Goal: Task Accomplishment & Management: Use online tool/utility

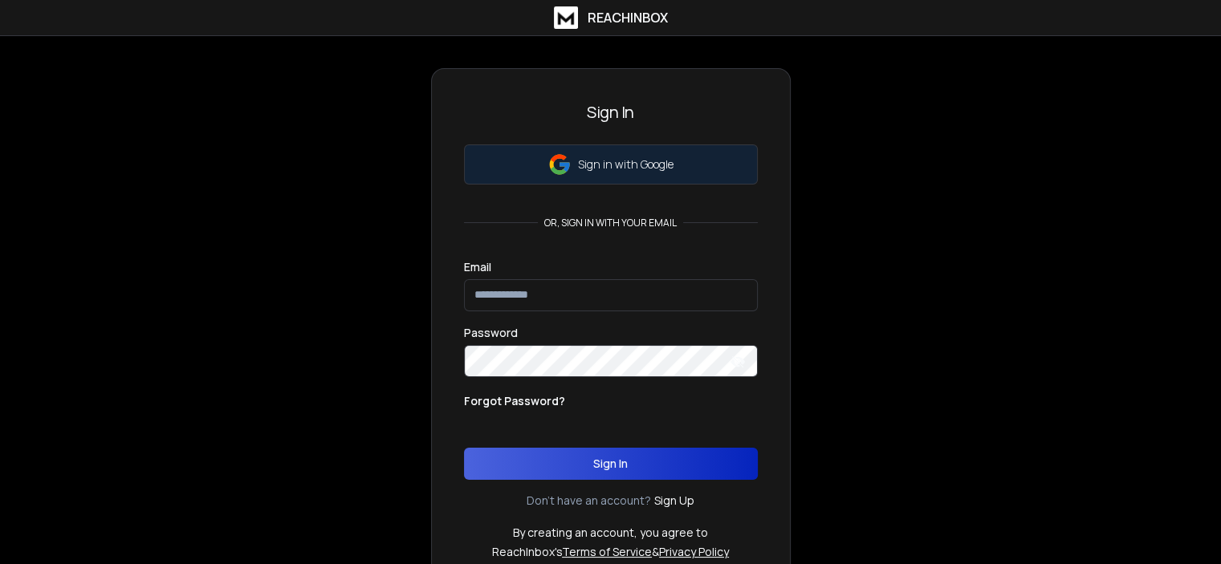
type input "**********"
click at [681, 170] on button "Sign in with Google" at bounding box center [611, 164] width 294 height 40
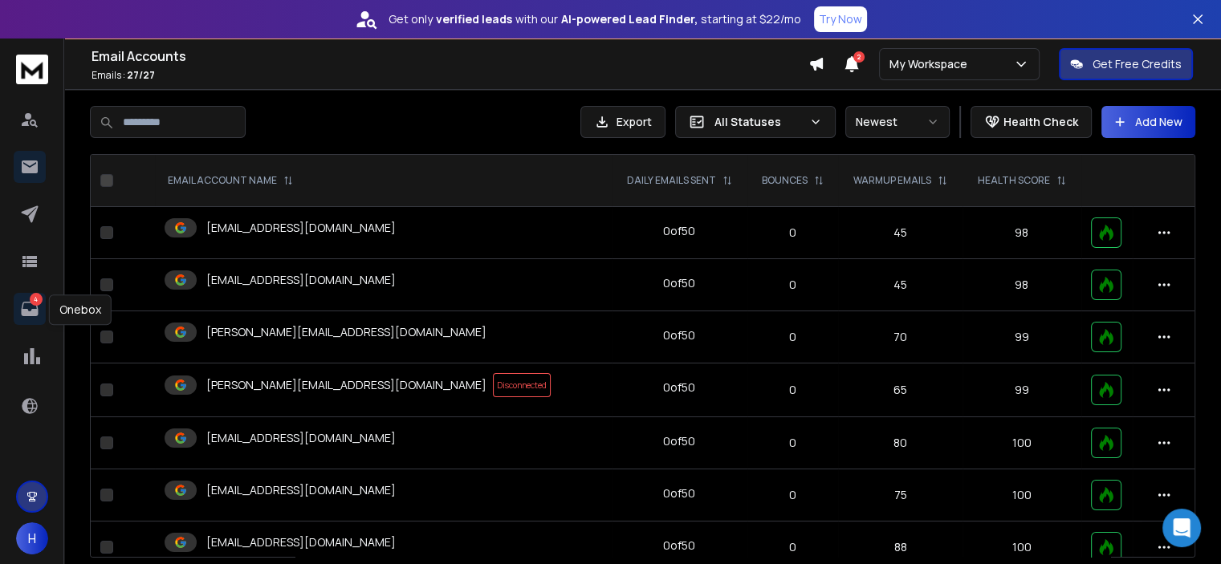
click at [31, 304] on p "4" at bounding box center [36, 299] width 13 height 13
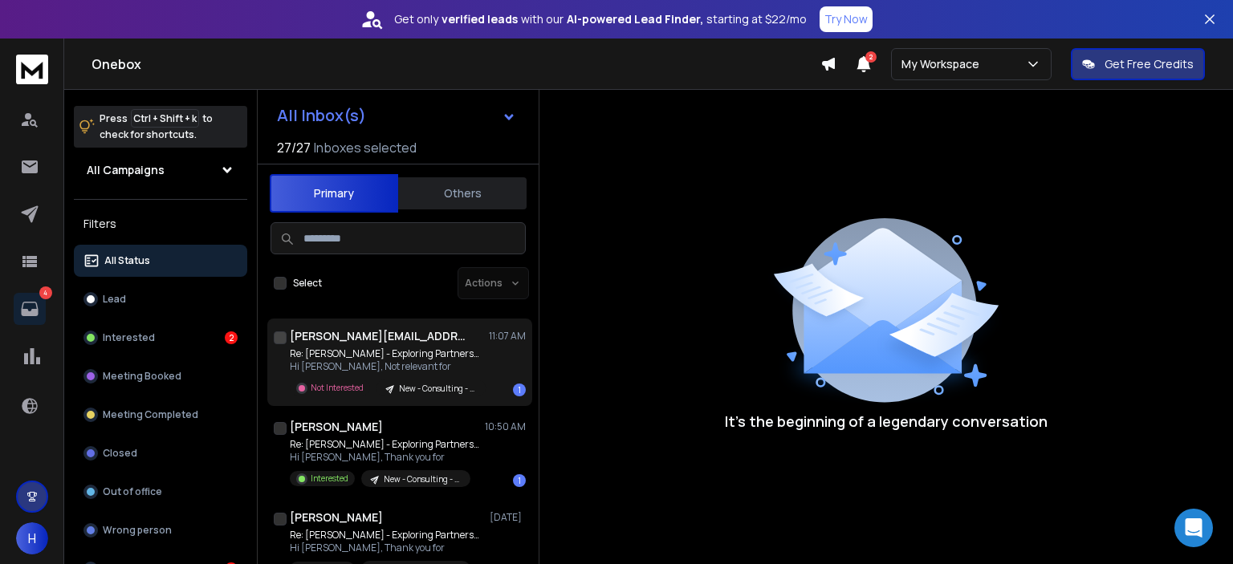
click at [424, 352] on p "Re: Sarthak - Exploring Partnership" at bounding box center [386, 354] width 193 height 13
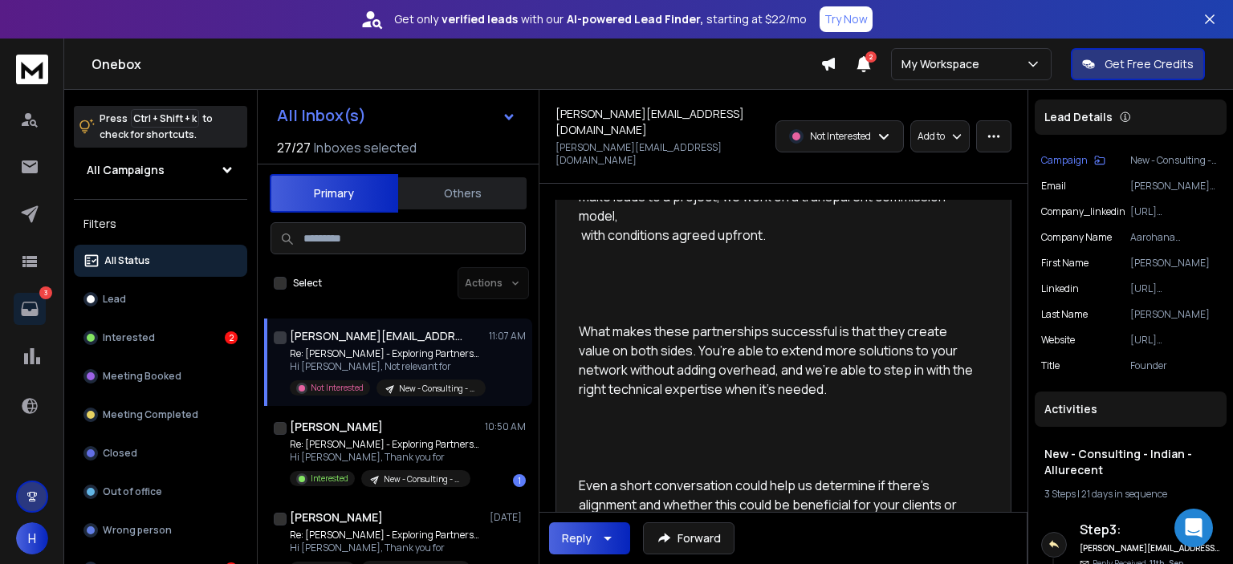
scroll to position [1124, 0]
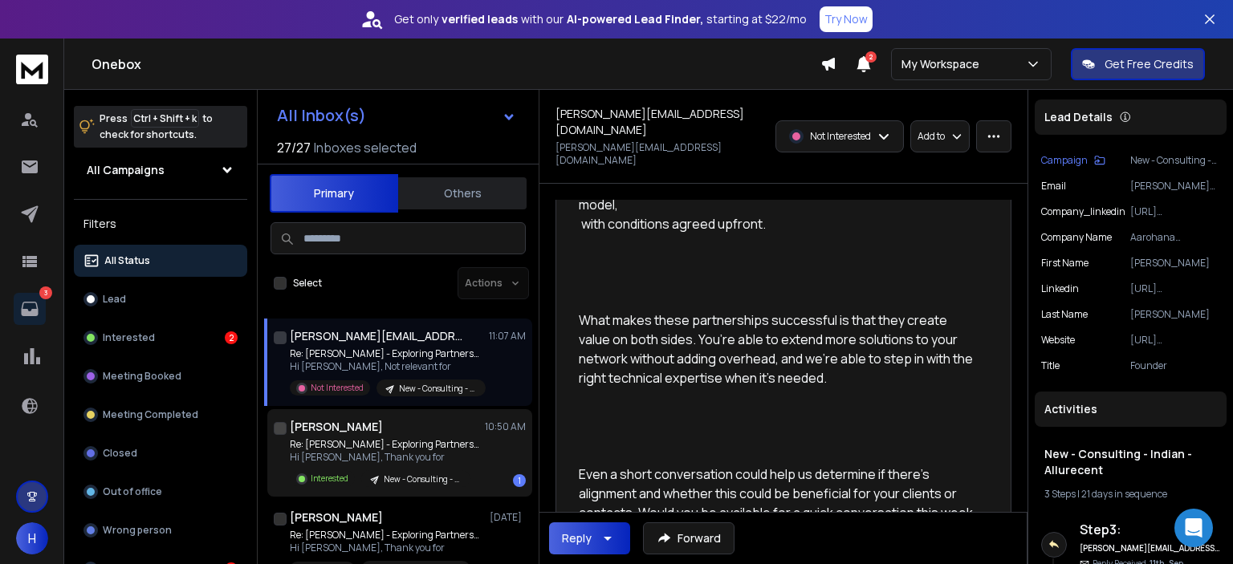
click at [362, 428] on h1 "Avishek Majumder" at bounding box center [336, 427] width 93 height 16
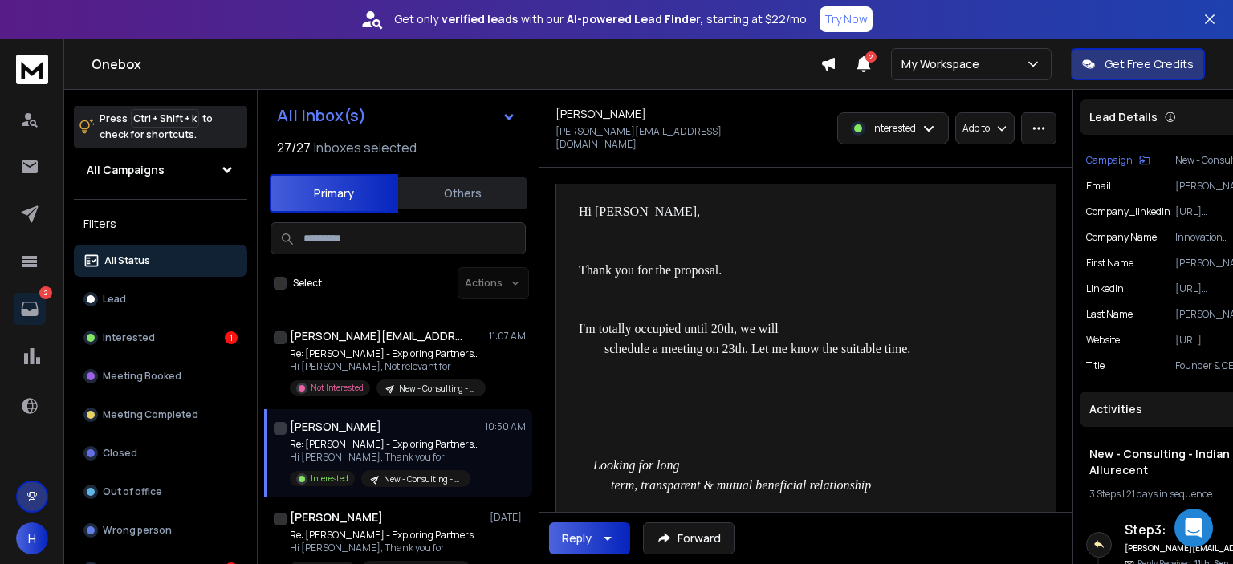
scroll to position [0, 0]
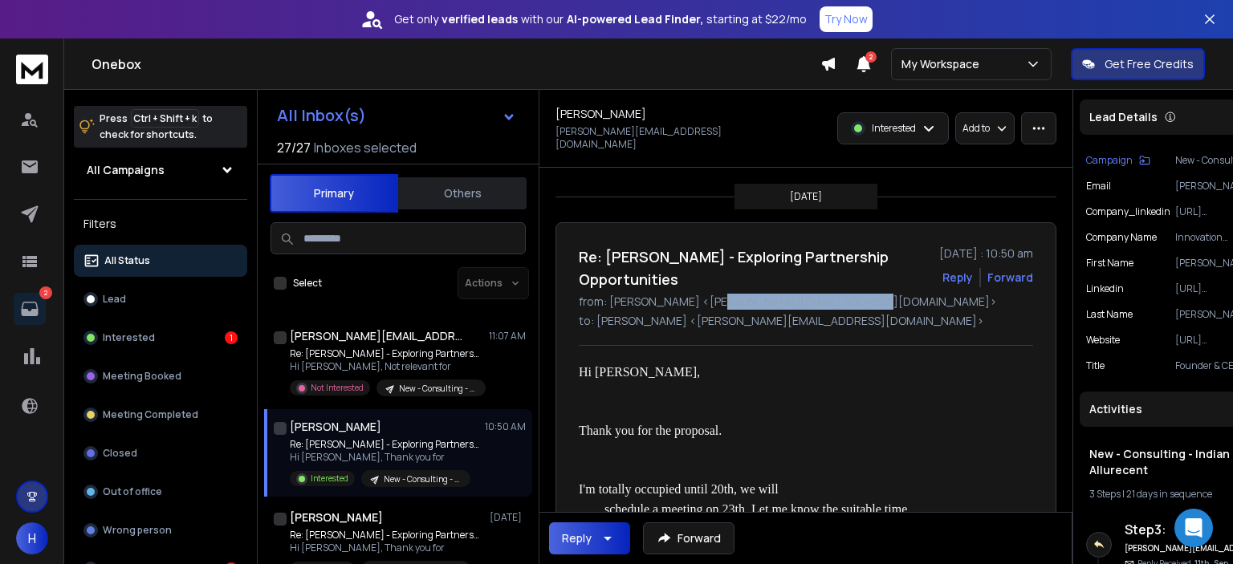
drag, startPoint x: 849, startPoint y: 290, endPoint x: 710, endPoint y: 291, distance: 139.7
click at [710, 294] on p "from: Avishek Majumder <avishek@innovationmc.net>" at bounding box center [806, 302] width 454 height 16
click at [1133, 163] on p "Campaign" at bounding box center [1109, 160] width 47 height 13
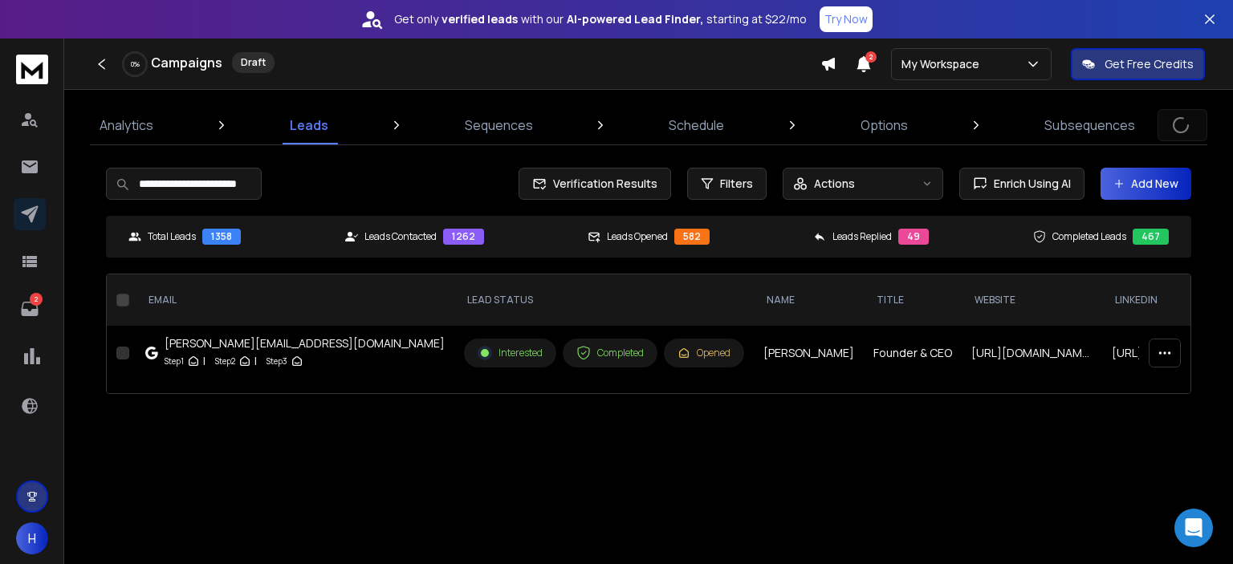
click at [754, 355] on td "Avishek Majumder" at bounding box center [809, 353] width 110 height 55
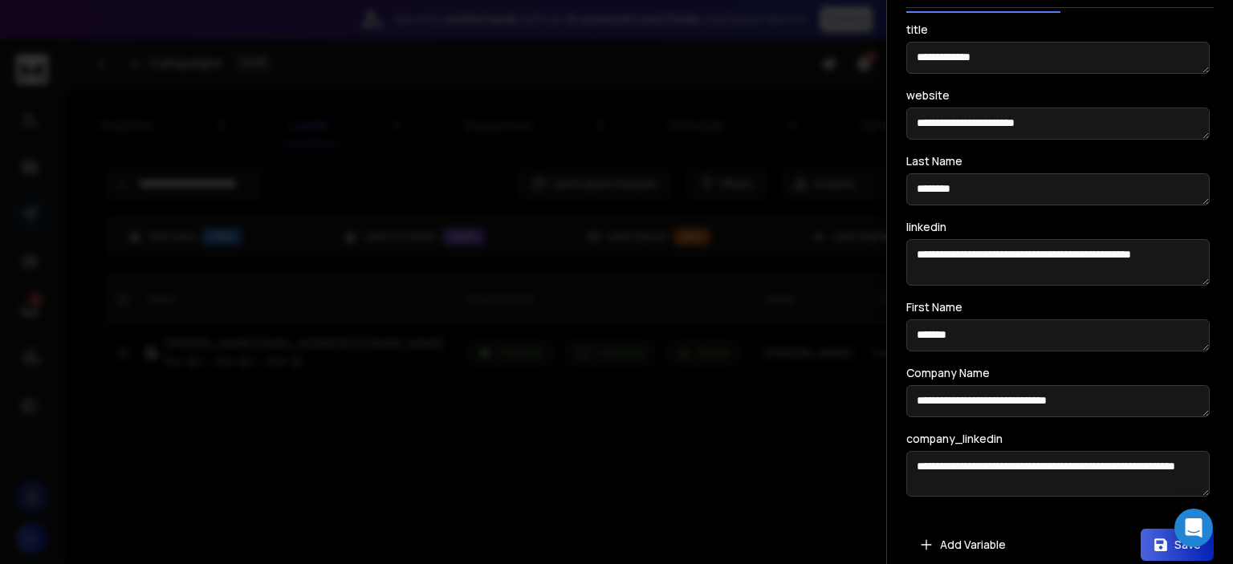
scroll to position [129, 0]
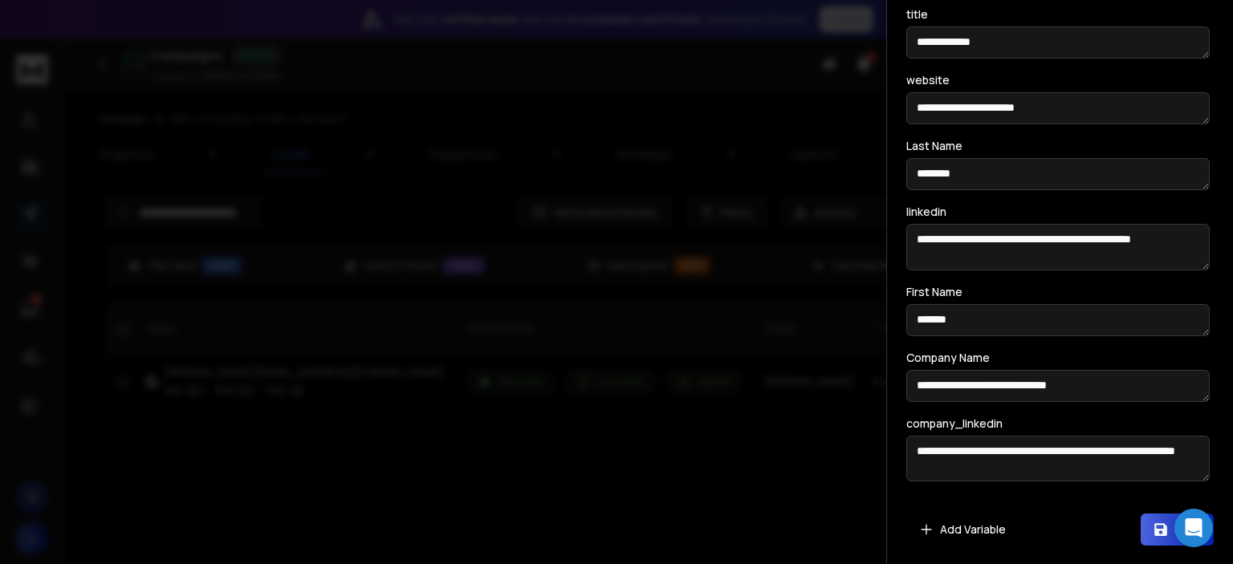
drag, startPoint x: 1059, startPoint y: 474, endPoint x: 902, endPoint y: 442, distance: 159.8
click at [902, 442] on div "**********" at bounding box center [1059, 282] width 347 height 564
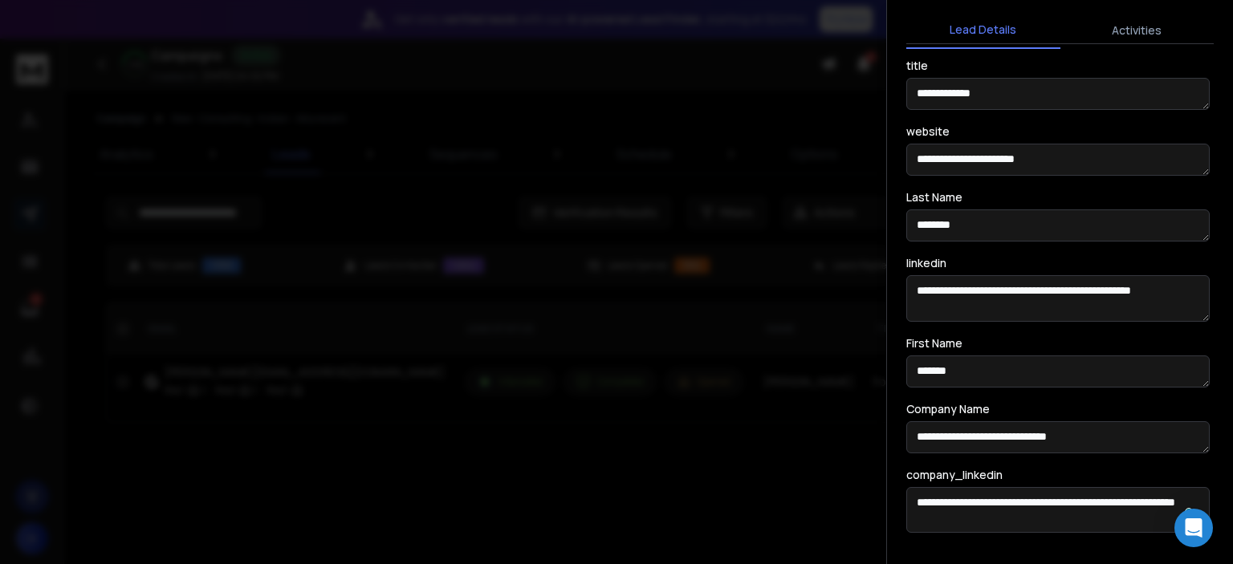
scroll to position [0, 0]
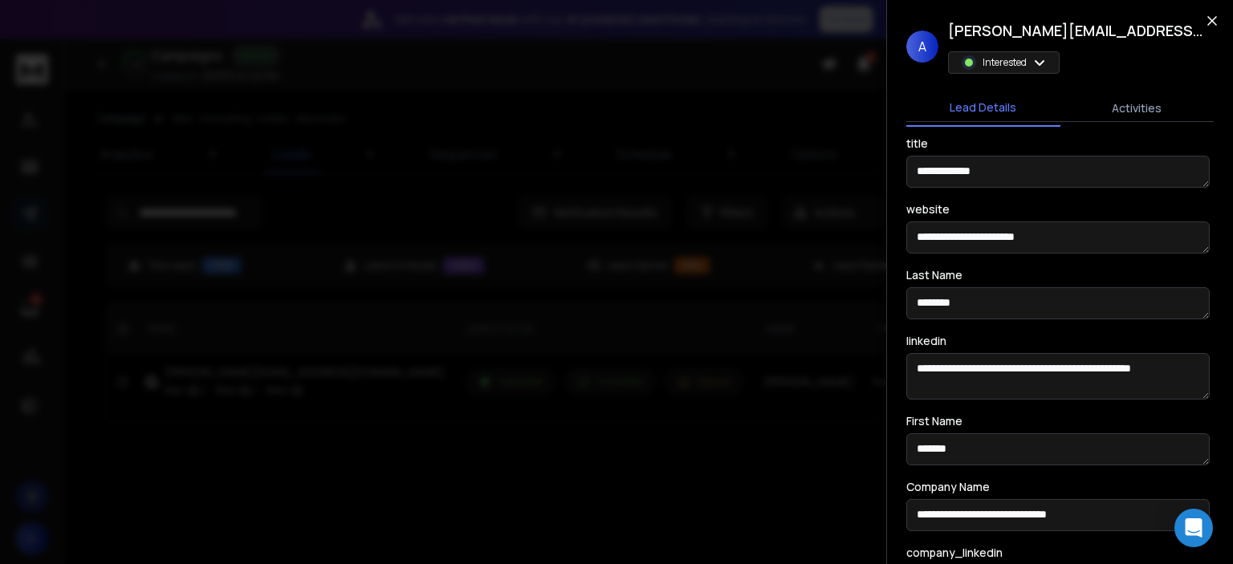
click at [1211, 20] on icon "button" at bounding box center [1212, 21] width 16 height 16
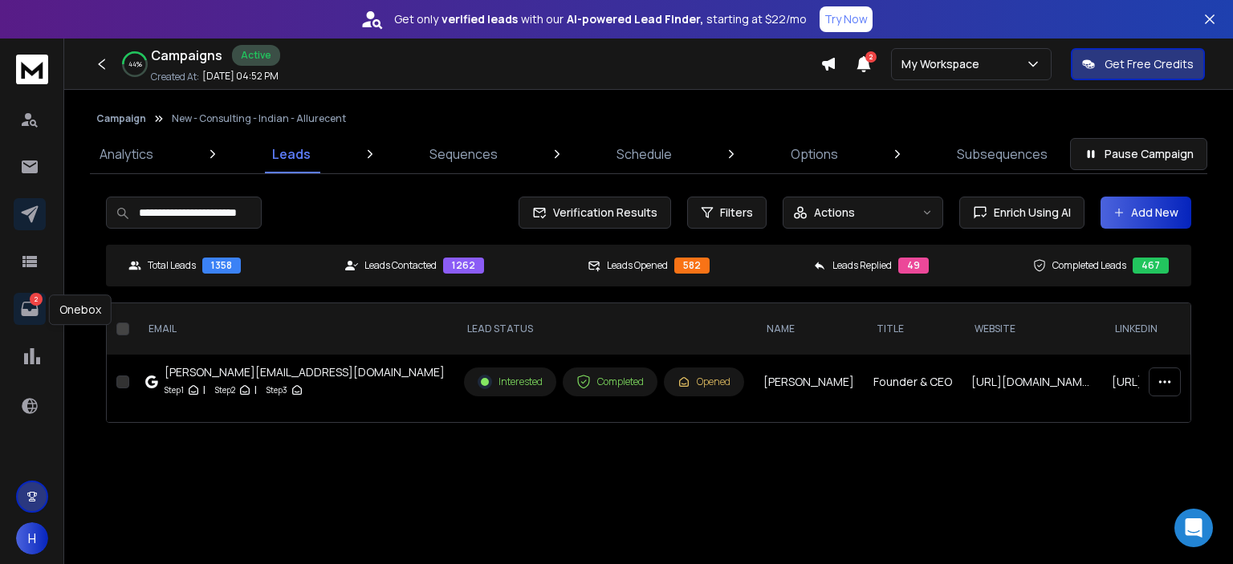
click at [35, 295] on p "2" at bounding box center [36, 299] width 13 height 13
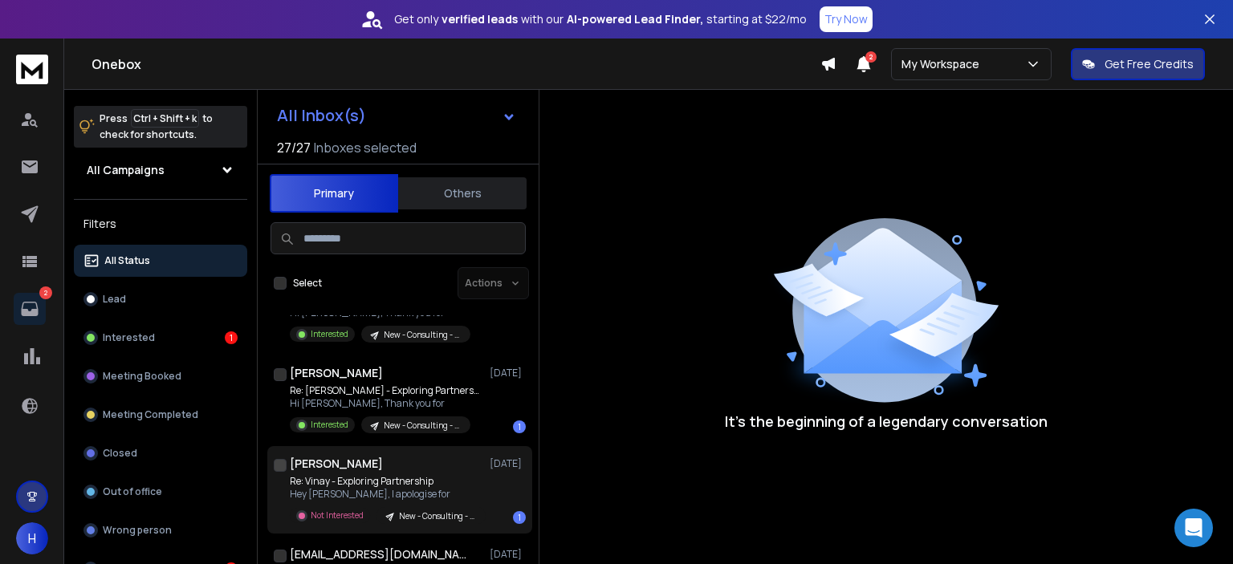
scroll to position [161, 0]
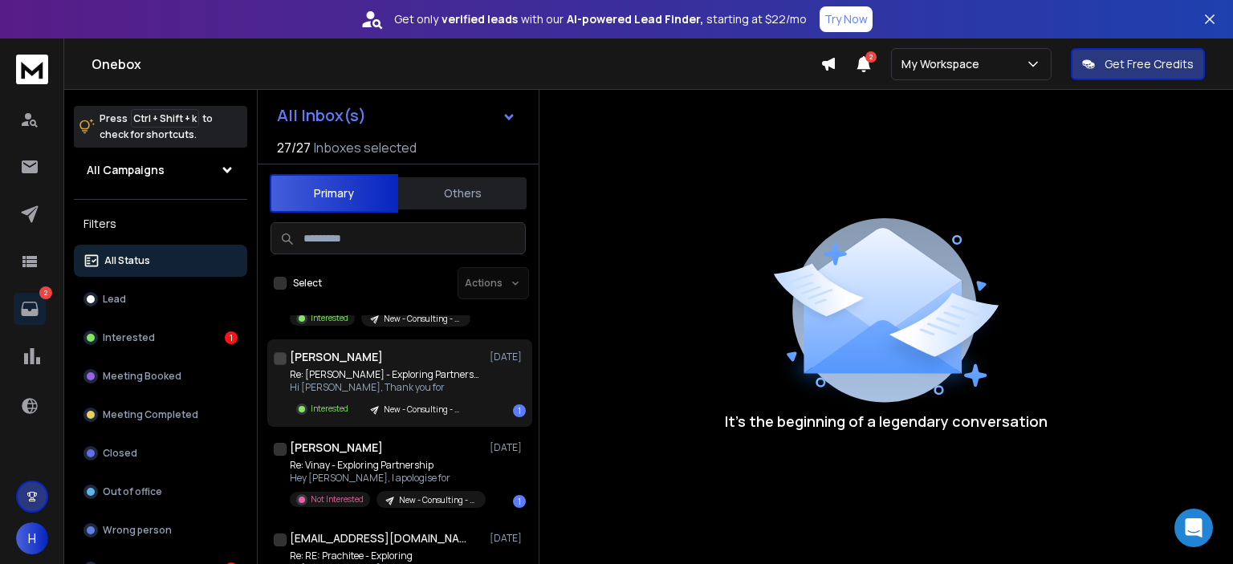
click at [455, 362] on div "Scott Weiss 10 Sep" at bounding box center [408, 357] width 236 height 16
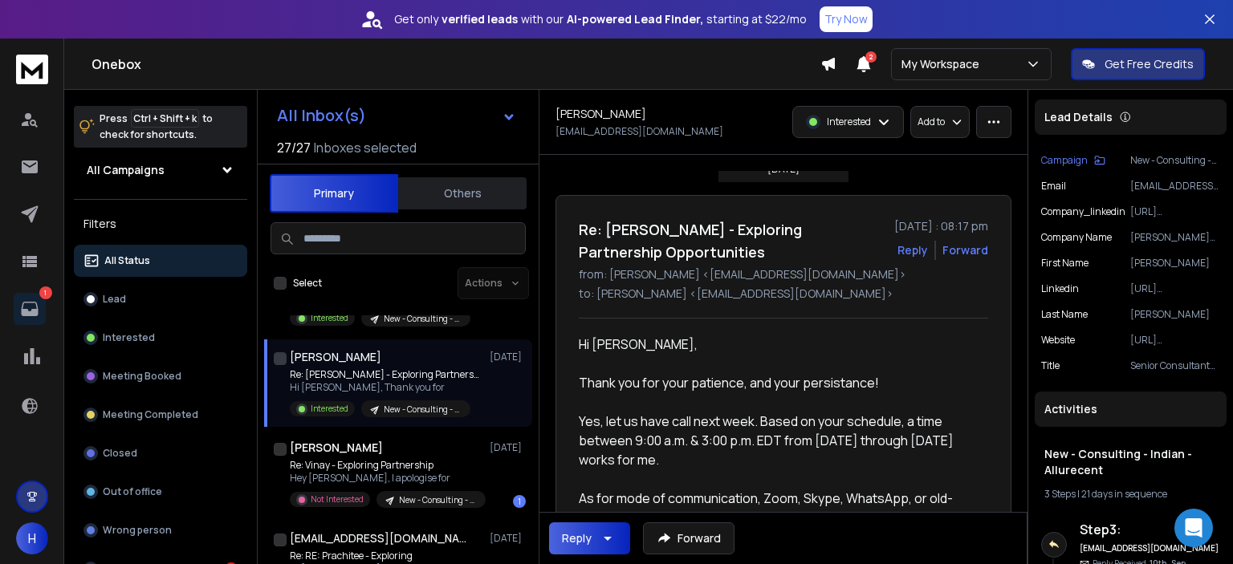
scroll to position [0, 0]
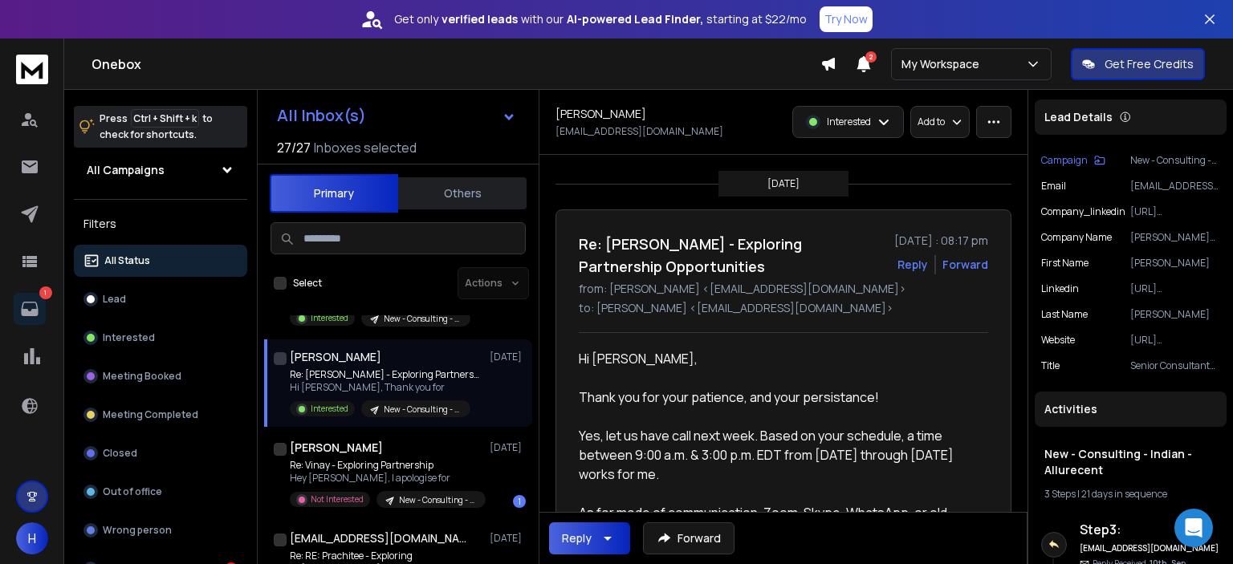
drag, startPoint x: 859, startPoint y: 288, endPoint x: 680, endPoint y: 291, distance: 179.0
click at [680, 291] on p "from: Scott Weiss <scottweiss@nivrittiassociates.com>" at bounding box center [783, 289] width 409 height 16
copy p "scottweiss@nivrittiassociates.com"
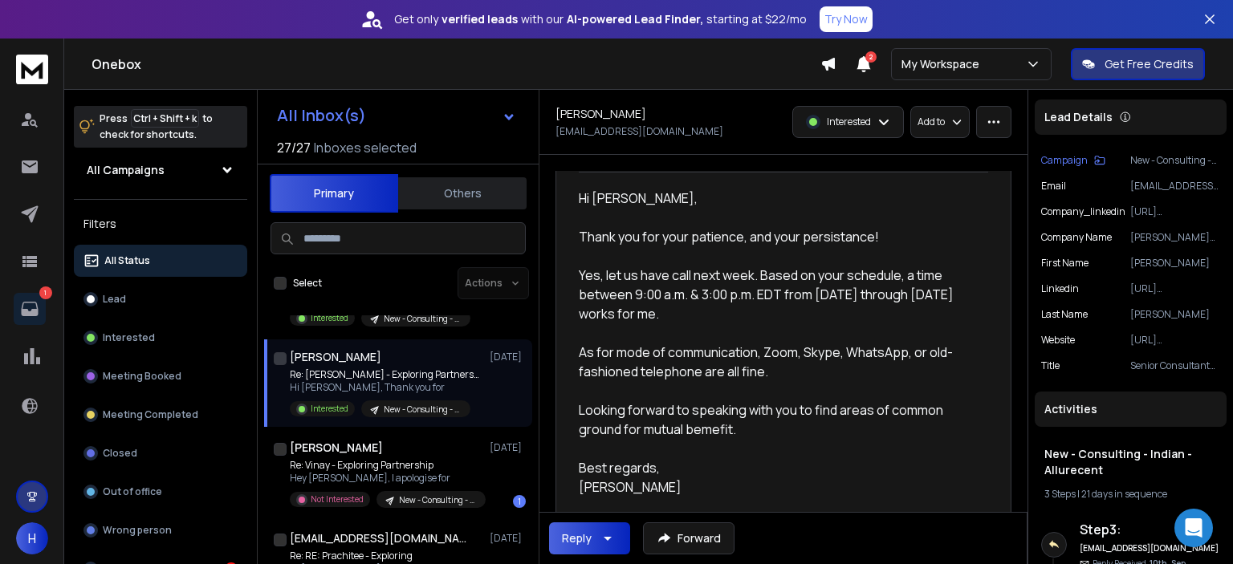
scroll to position [241, 0]
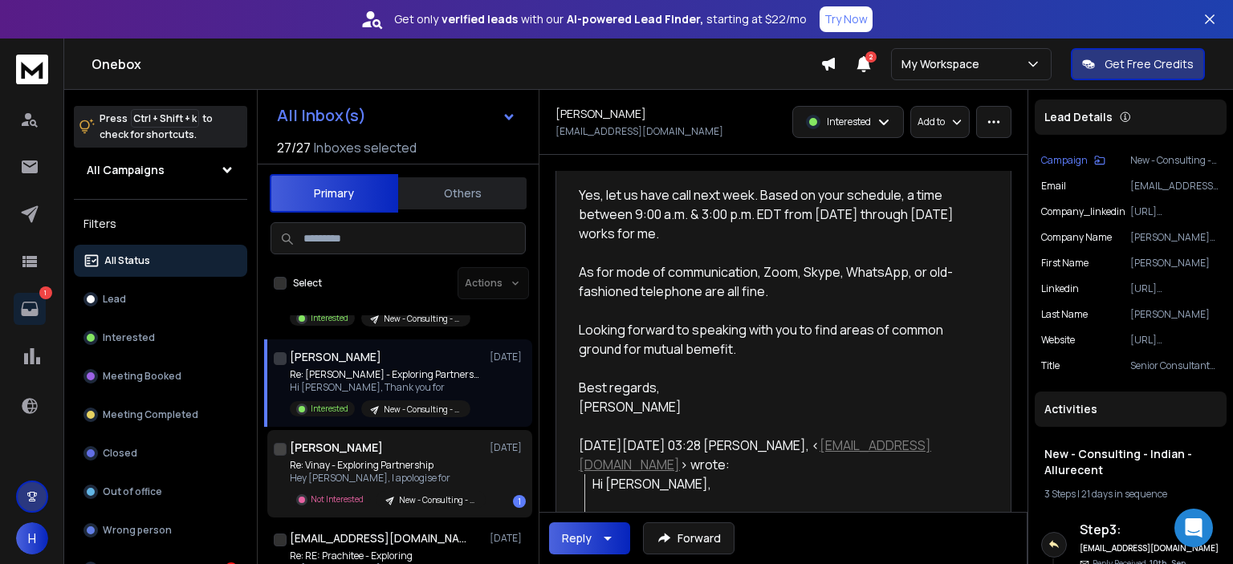
click at [316, 470] on p "Re: Vinay - Exploring Partnership" at bounding box center [386, 465] width 193 height 13
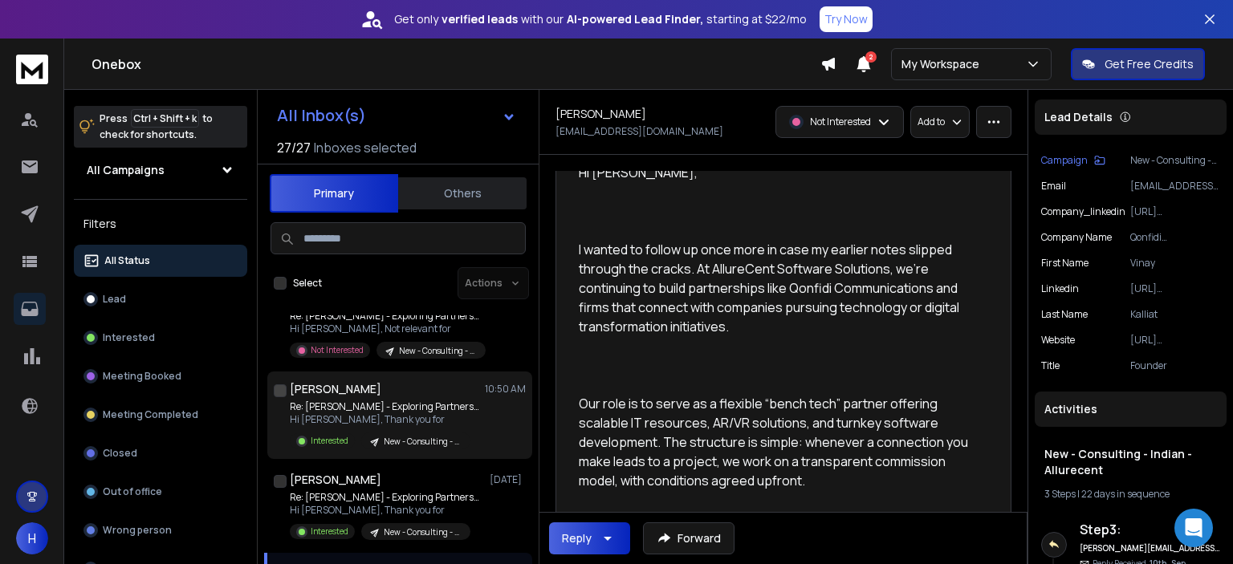
scroll to position [0, 0]
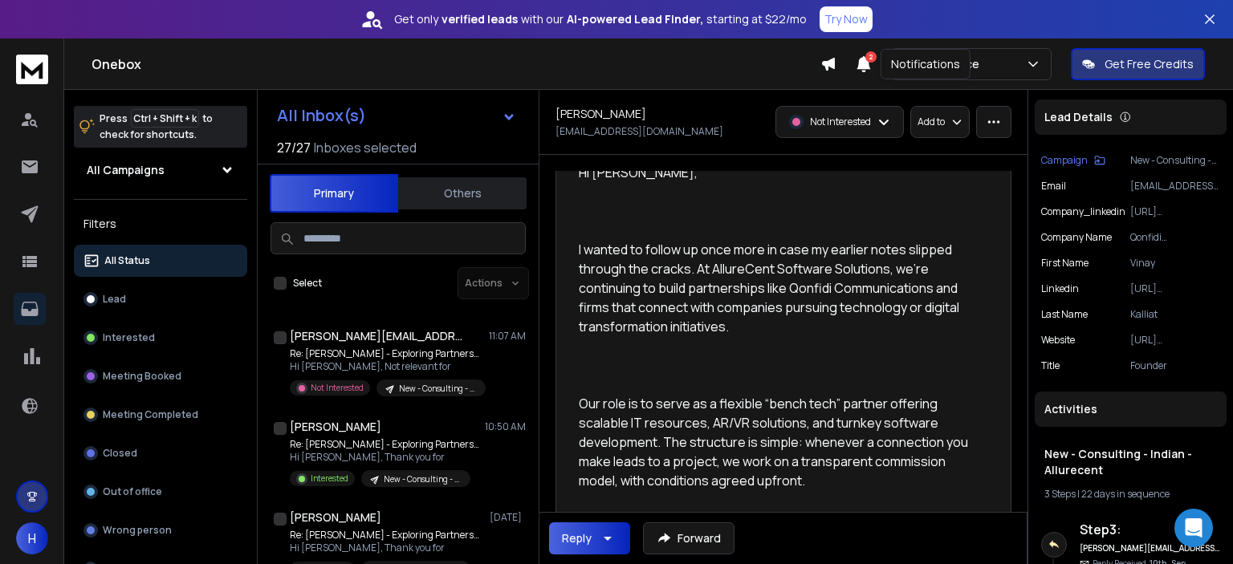
click at [867, 63] on icon at bounding box center [864, 63] width 14 height 16
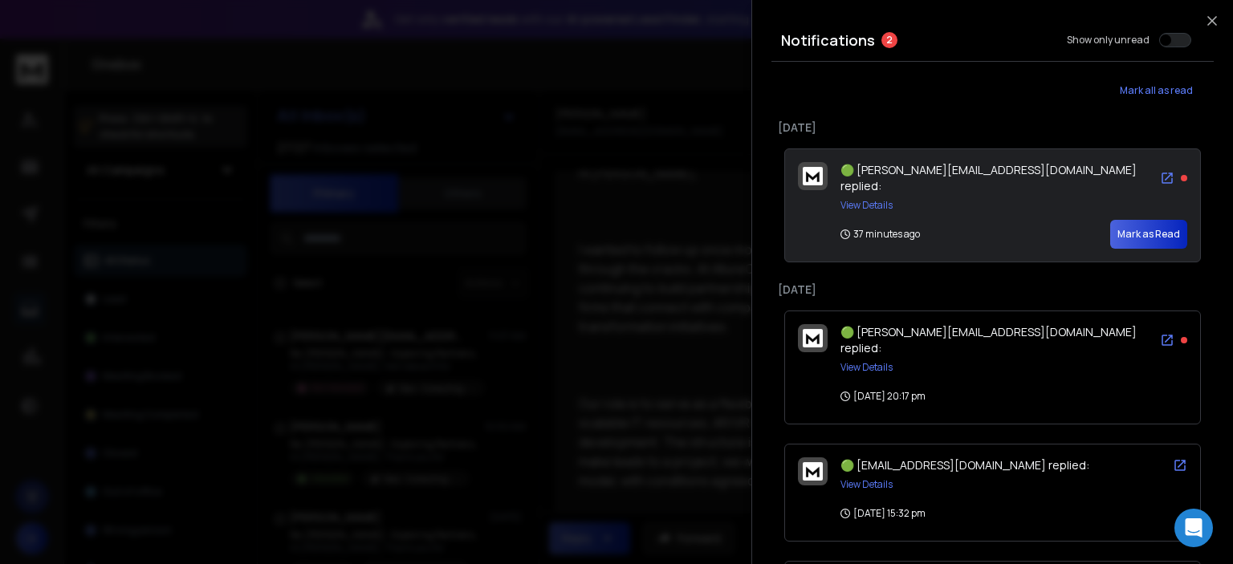
click at [1120, 220] on button "Mark as Read" at bounding box center [1148, 234] width 77 height 29
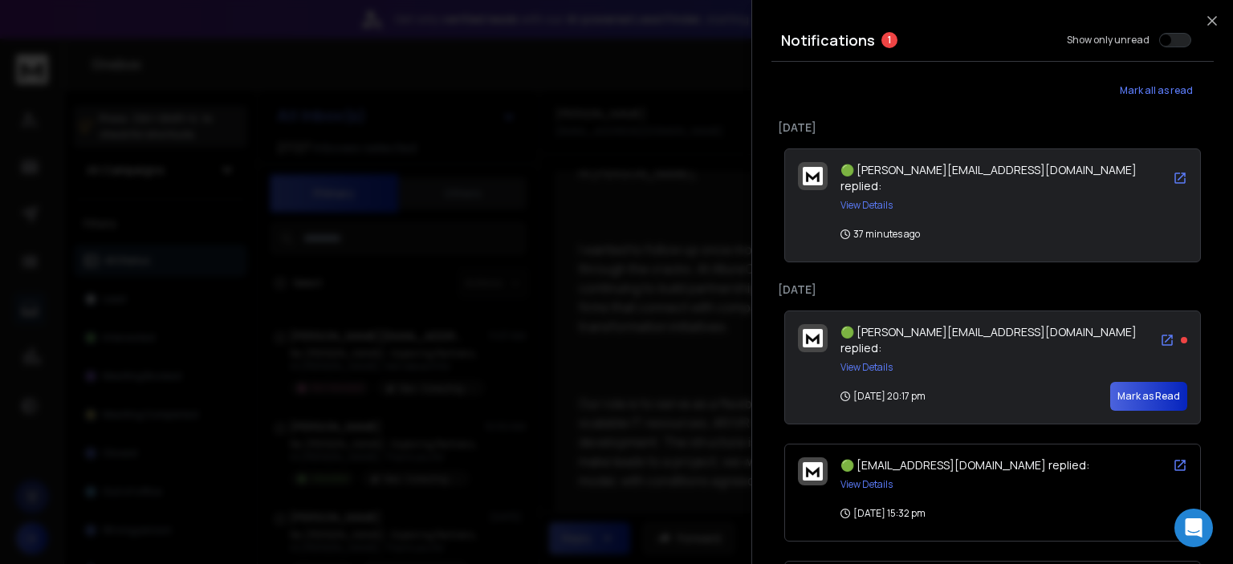
click at [1133, 382] on button "Mark as Read" at bounding box center [1148, 396] width 77 height 29
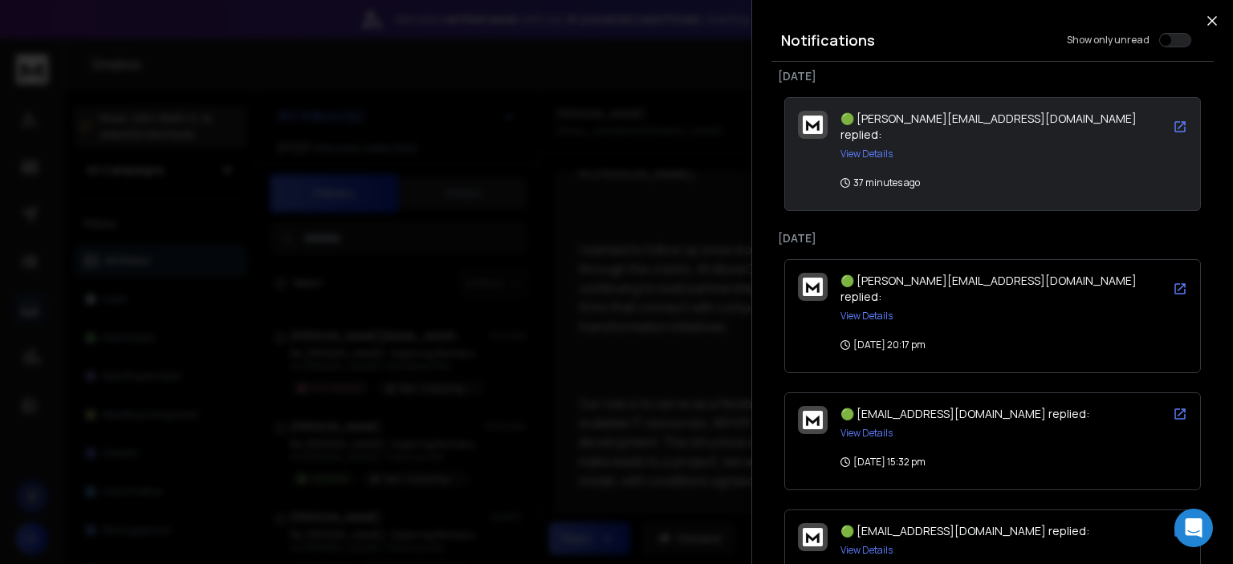
click at [1205, 15] on icon "button" at bounding box center [1212, 21] width 16 height 16
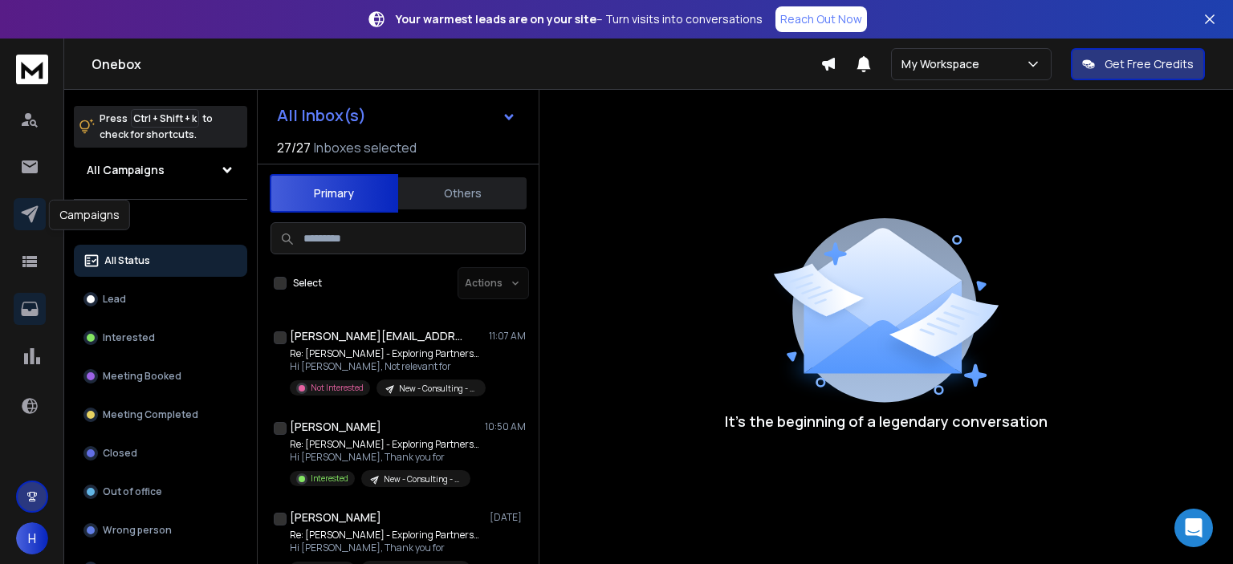
click at [29, 210] on icon at bounding box center [29, 213] width 17 height 17
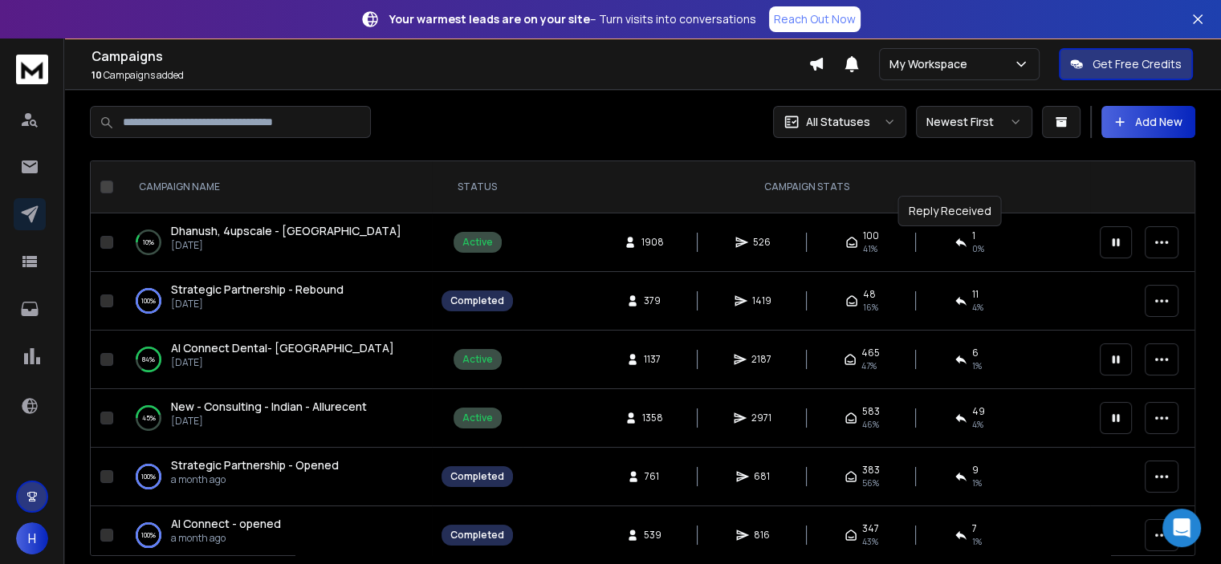
click at [954, 235] on icon at bounding box center [961, 242] width 14 height 14
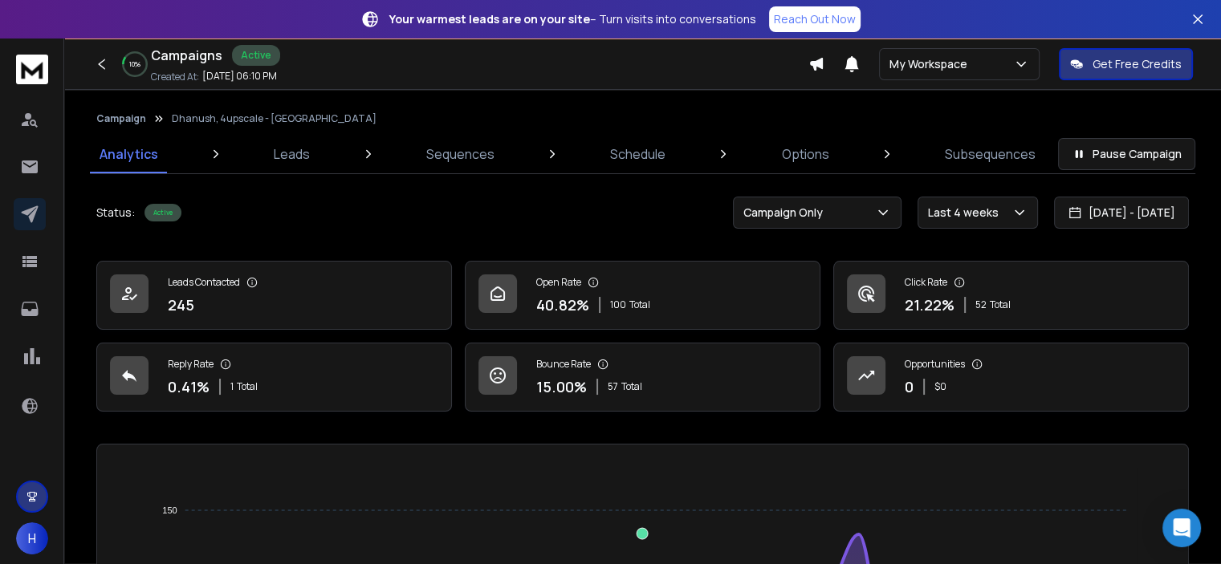
click at [221, 379] on div "0.41 % 1 Total" at bounding box center [213, 387] width 90 height 22
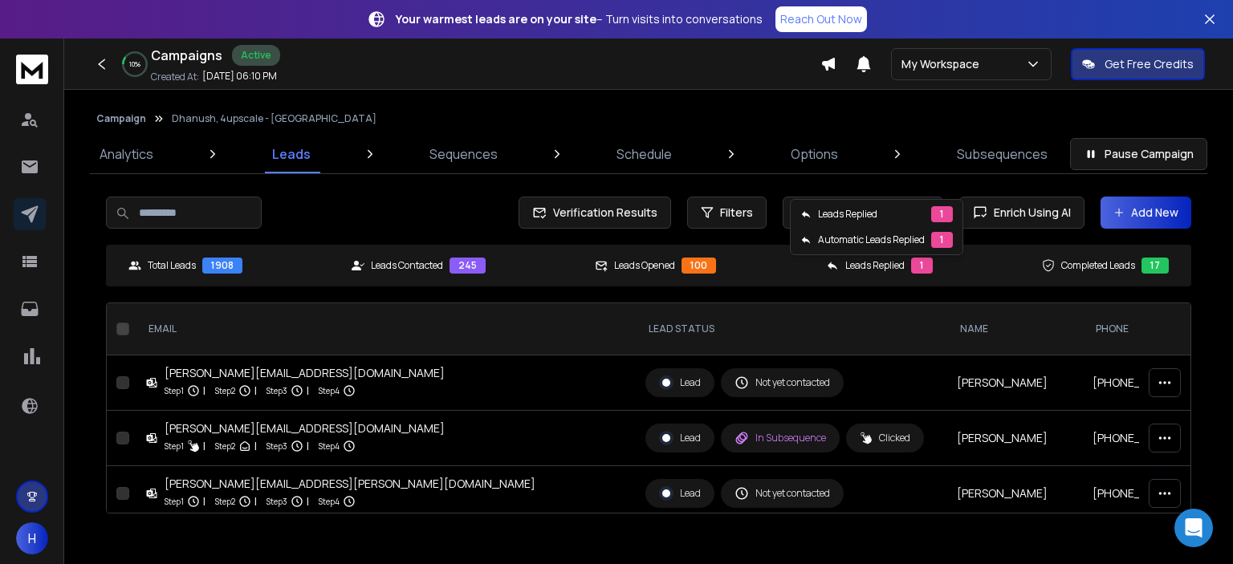
drag, startPoint x: 897, startPoint y: 262, endPoint x: 924, endPoint y: 266, distance: 26.7
click at [900, 262] on p "Leads Replied" at bounding box center [874, 265] width 59 height 13
click at [925, 266] on div "1" at bounding box center [922, 266] width 22 height 16
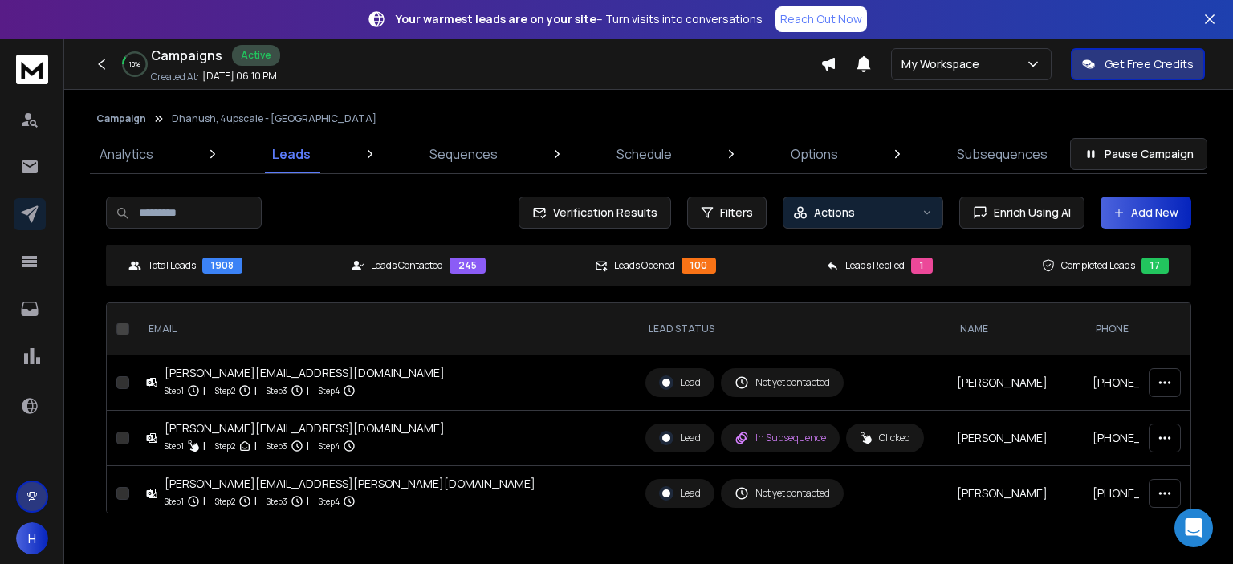
click at [931, 211] on icon "button" at bounding box center [927, 212] width 11 height 13
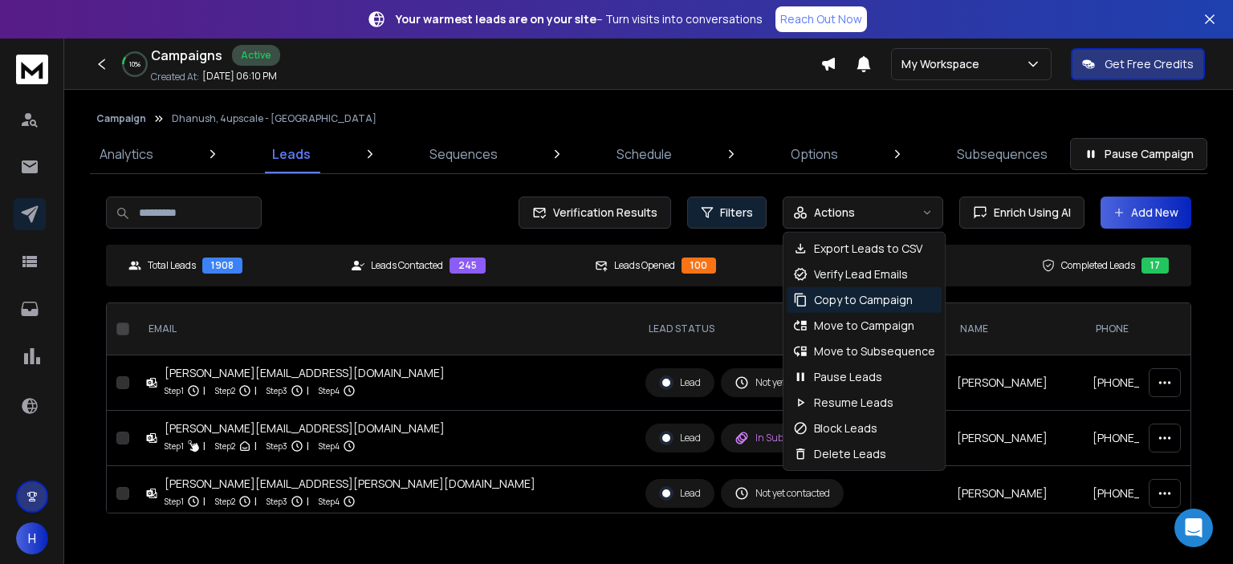
click at [737, 215] on span "Filters" at bounding box center [736, 213] width 33 height 16
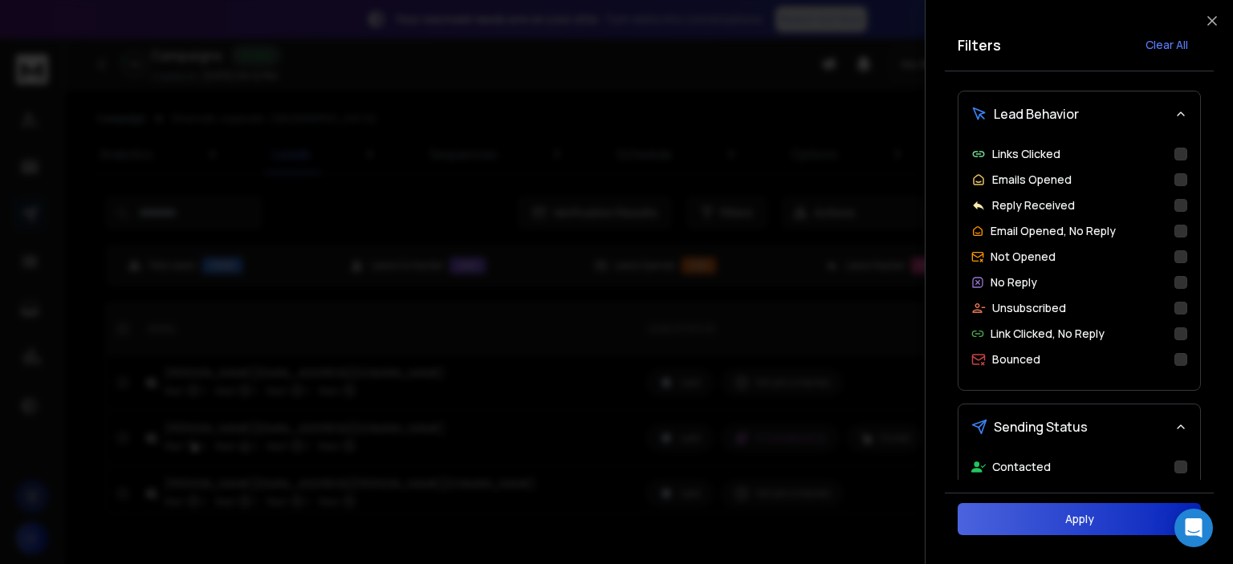
click at [1174, 201] on button "Reply Received" at bounding box center [1180, 205] width 13 height 13
click at [1092, 517] on button "Apply" at bounding box center [1079, 519] width 243 height 32
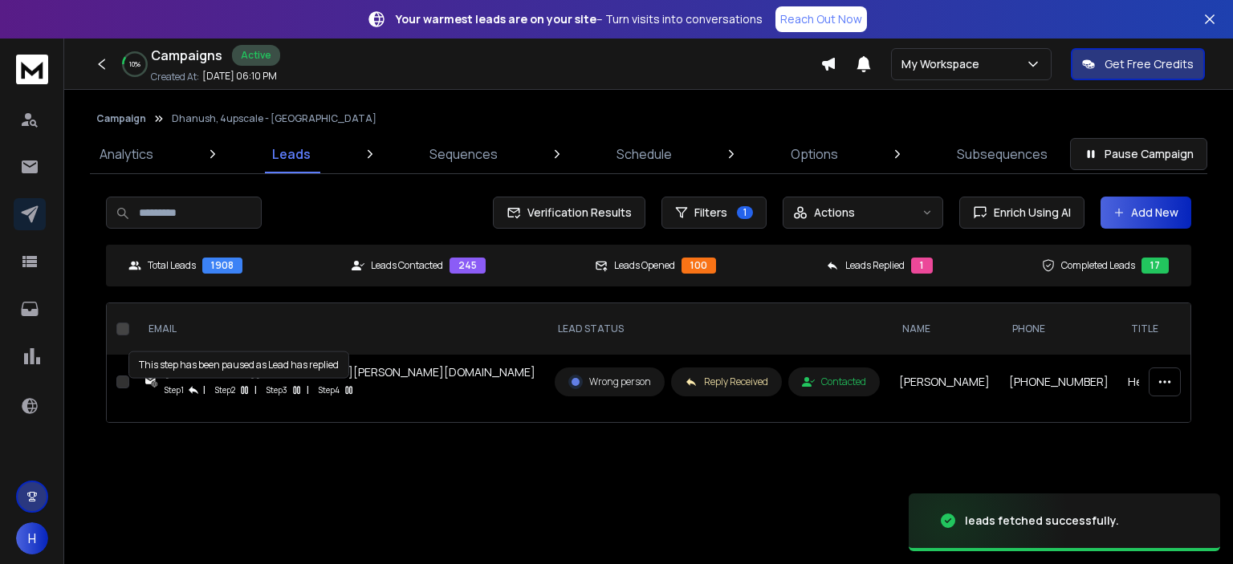
click at [225, 372] on div "This step has been paused as Lead has replied" at bounding box center [238, 365] width 221 height 27
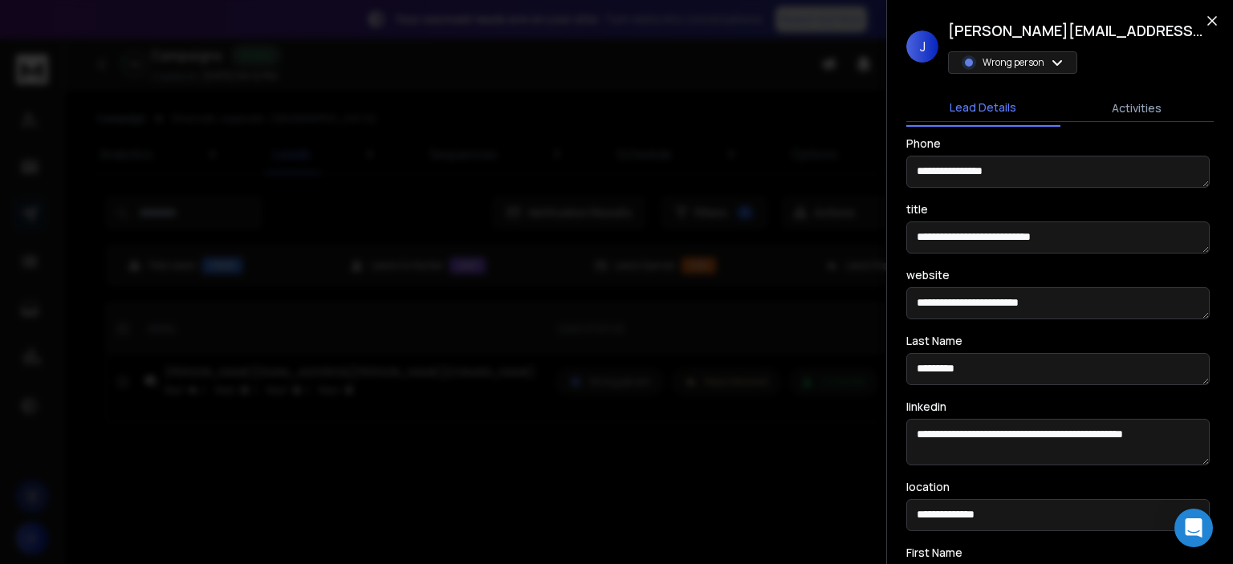
click at [1213, 22] on icon "button" at bounding box center [1212, 21] width 16 height 16
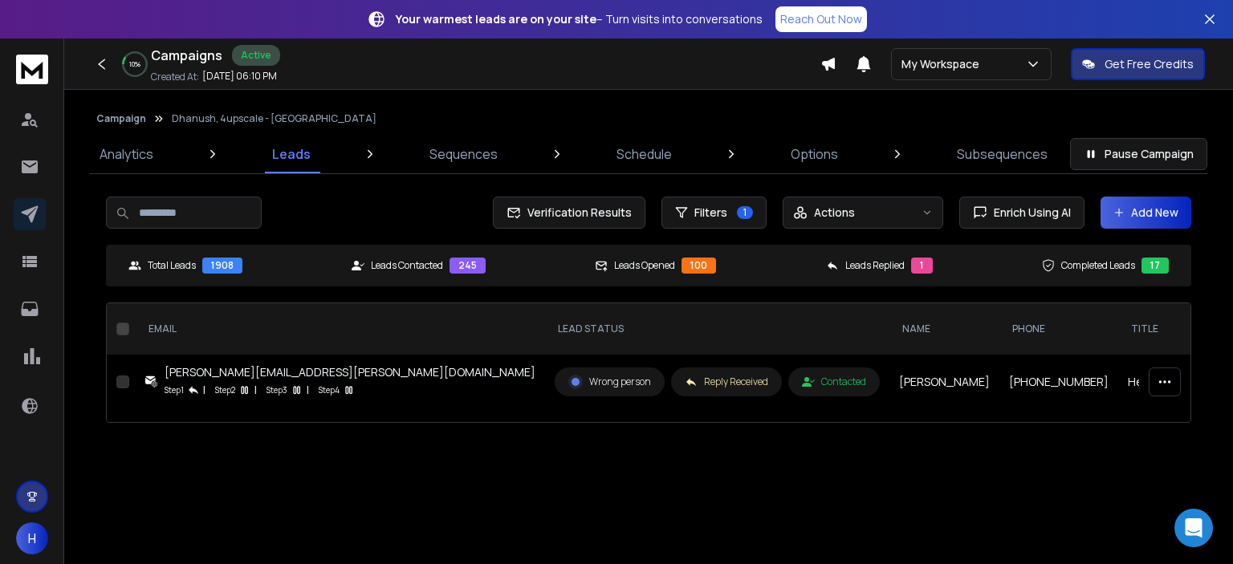
click at [889, 380] on td "James Bratchell" at bounding box center [944, 382] width 110 height 55
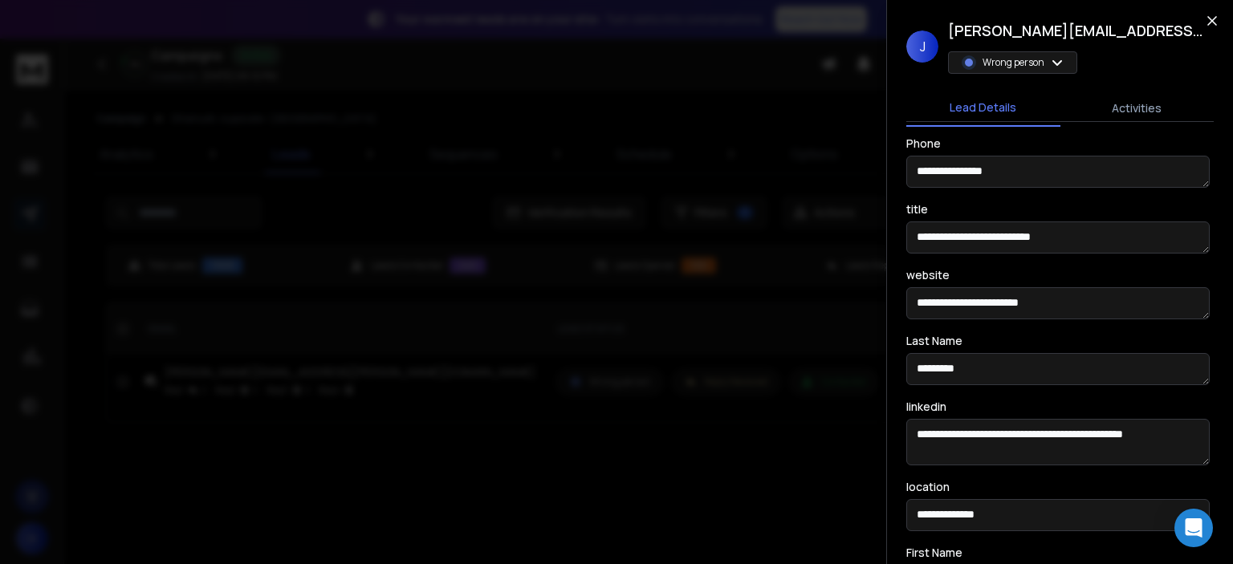
click at [1204, 25] on icon "button" at bounding box center [1212, 21] width 16 height 16
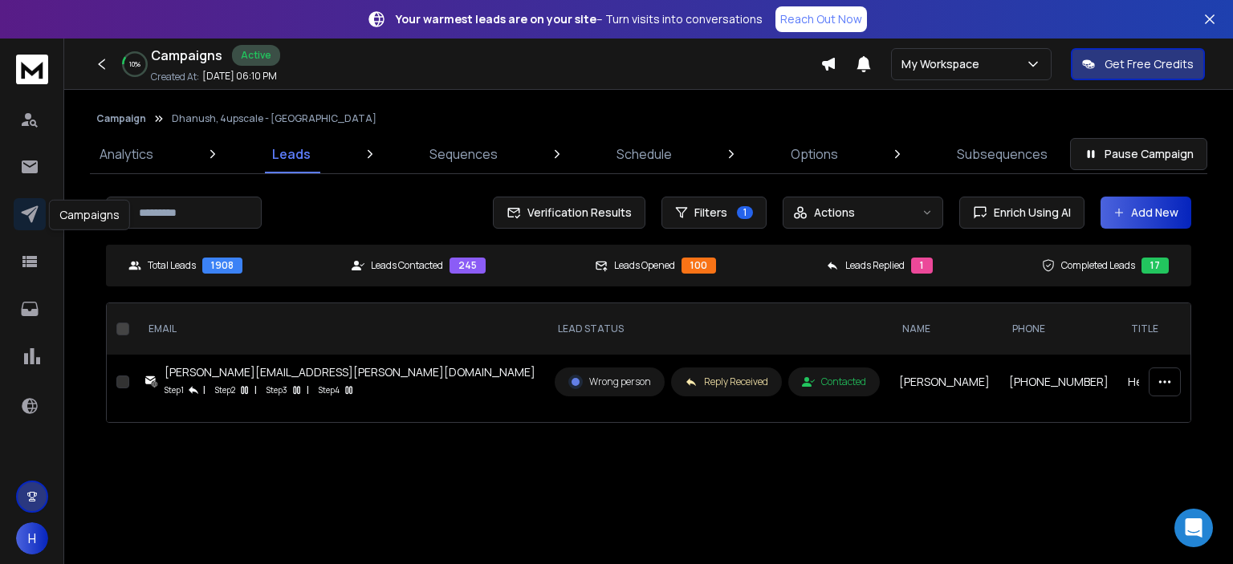
click at [17, 218] on link at bounding box center [30, 214] width 32 height 32
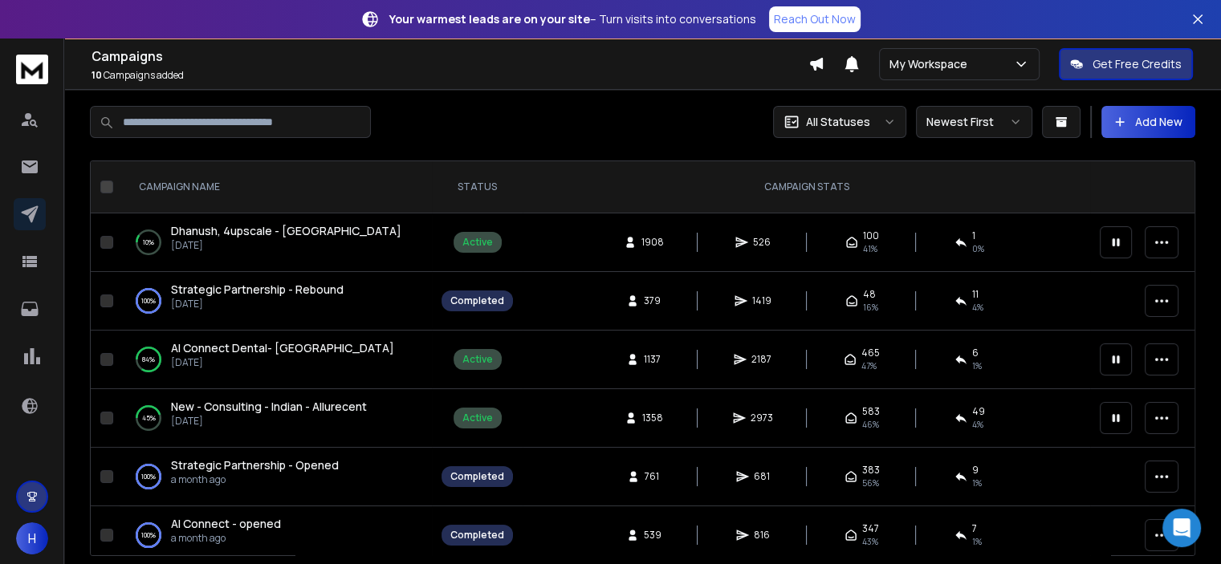
click at [247, 235] on span "Dhanush, 4upscale - UK" at bounding box center [286, 230] width 230 height 15
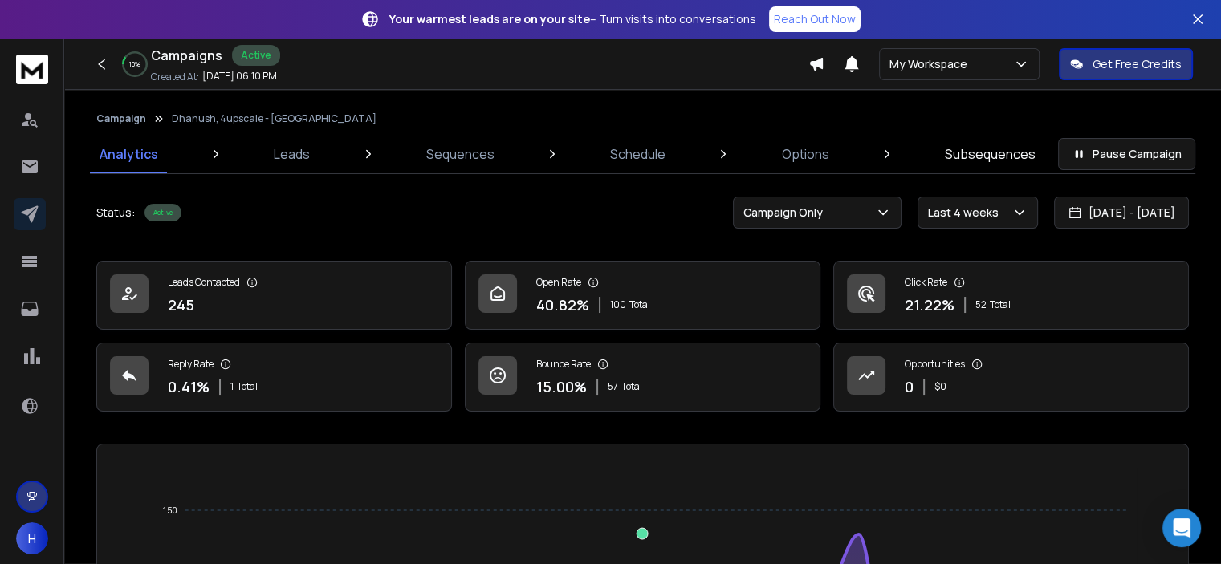
click at [979, 164] on link "Subsequences" at bounding box center [990, 154] width 110 height 39
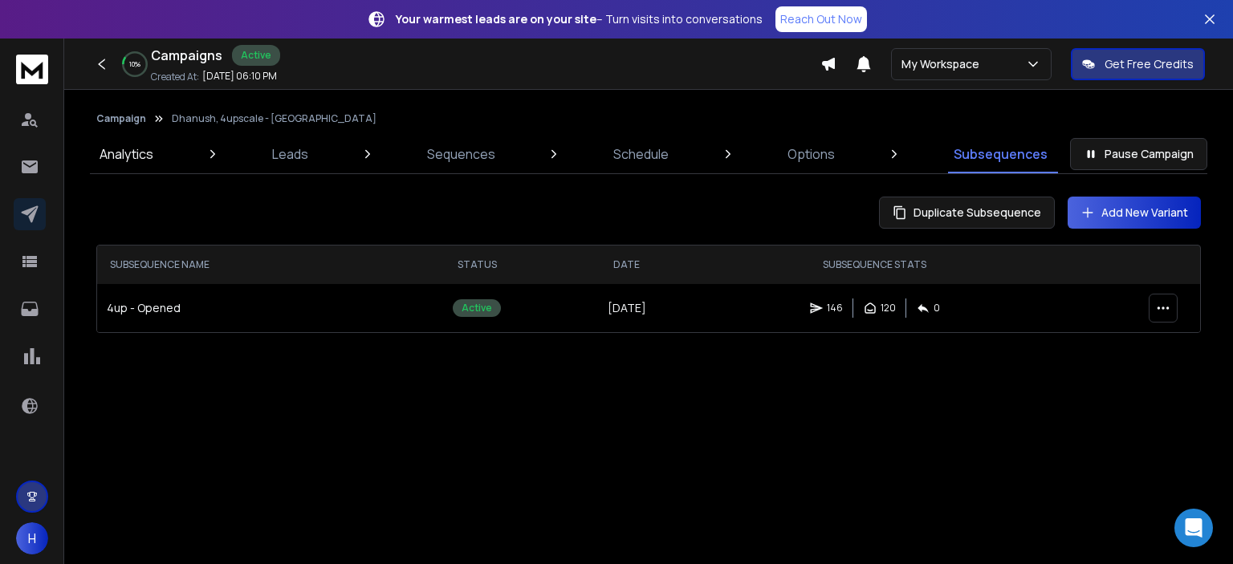
click at [128, 156] on p "Analytics" at bounding box center [127, 153] width 54 height 19
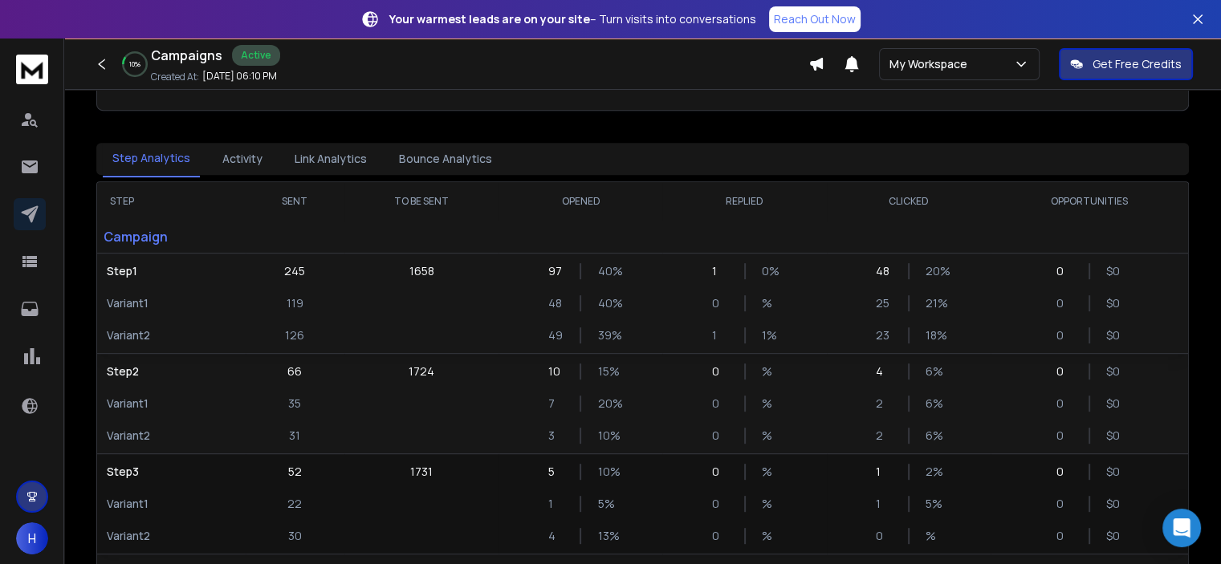
scroll to position [568, 0]
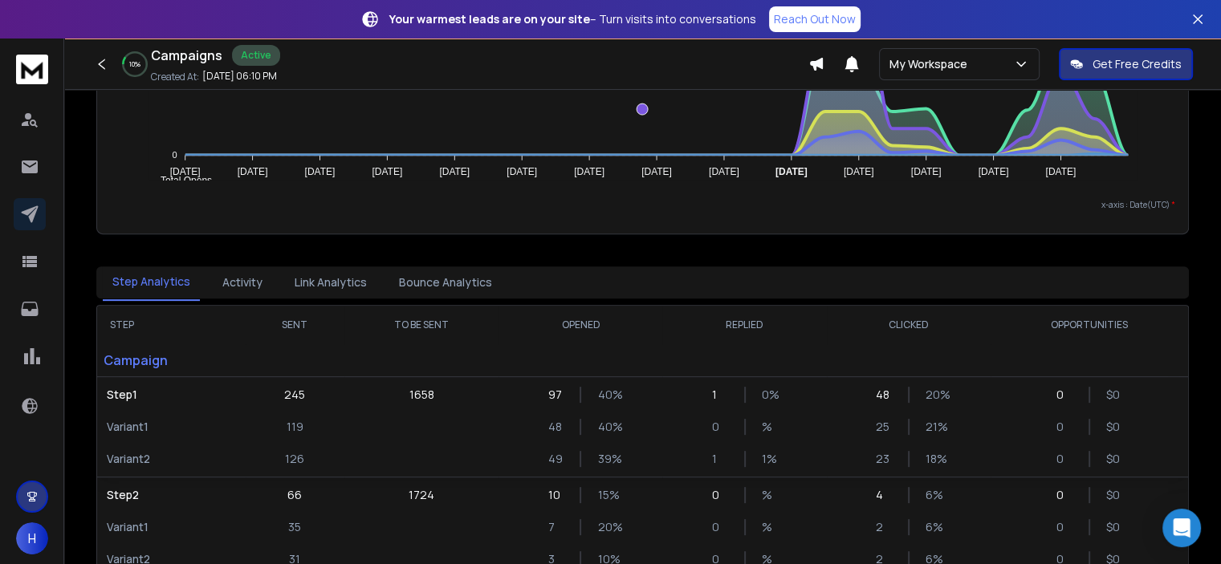
click at [328, 285] on button "Link Analytics" at bounding box center [331, 282] width 92 height 35
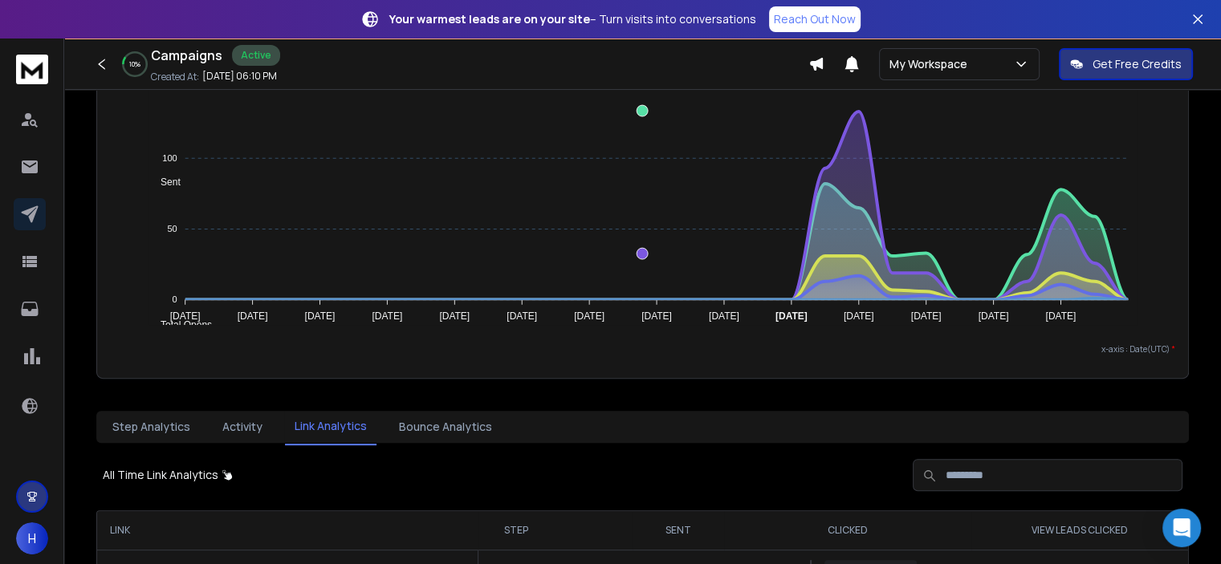
scroll to position [399, 0]
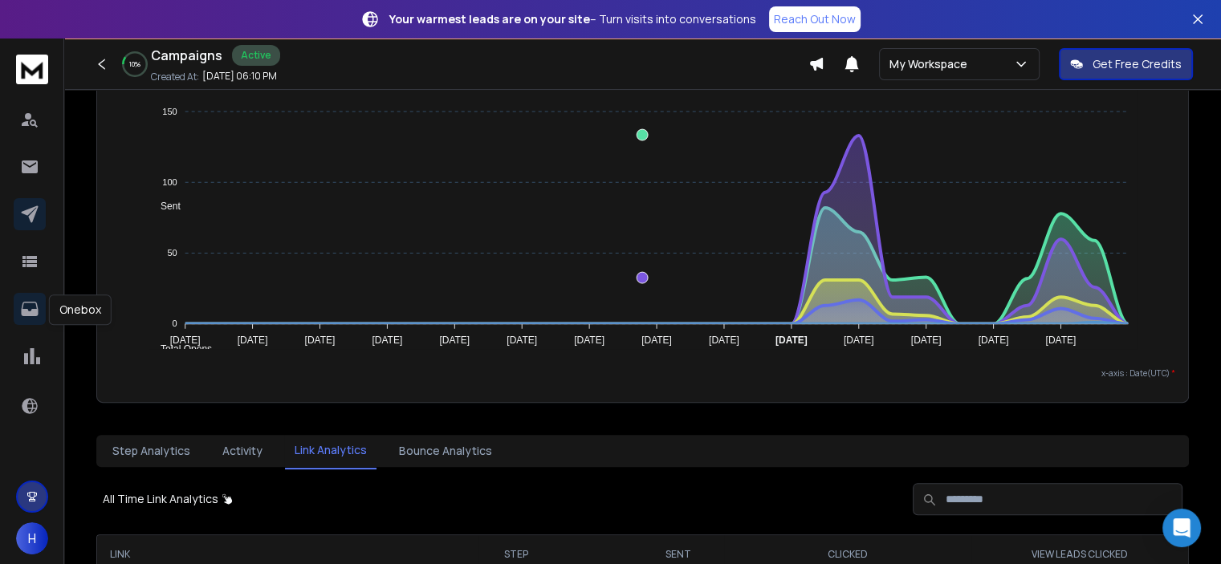
click at [26, 314] on icon at bounding box center [29, 309] width 17 height 14
